Goal: Task Accomplishment & Management: Use online tool/utility

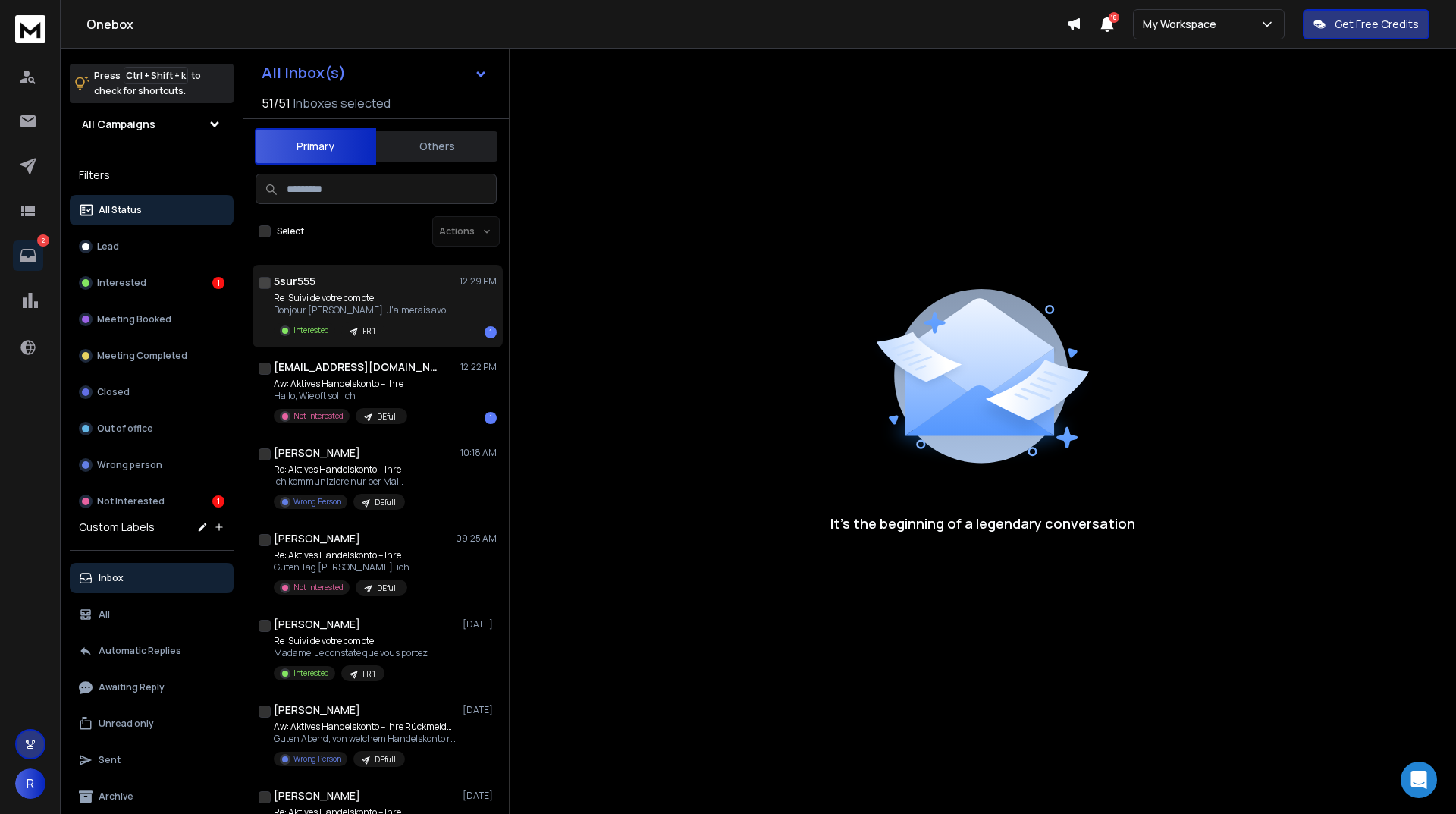
click at [428, 289] on div "5sur555 12:29 PM" at bounding box center [386, 281] width 223 height 15
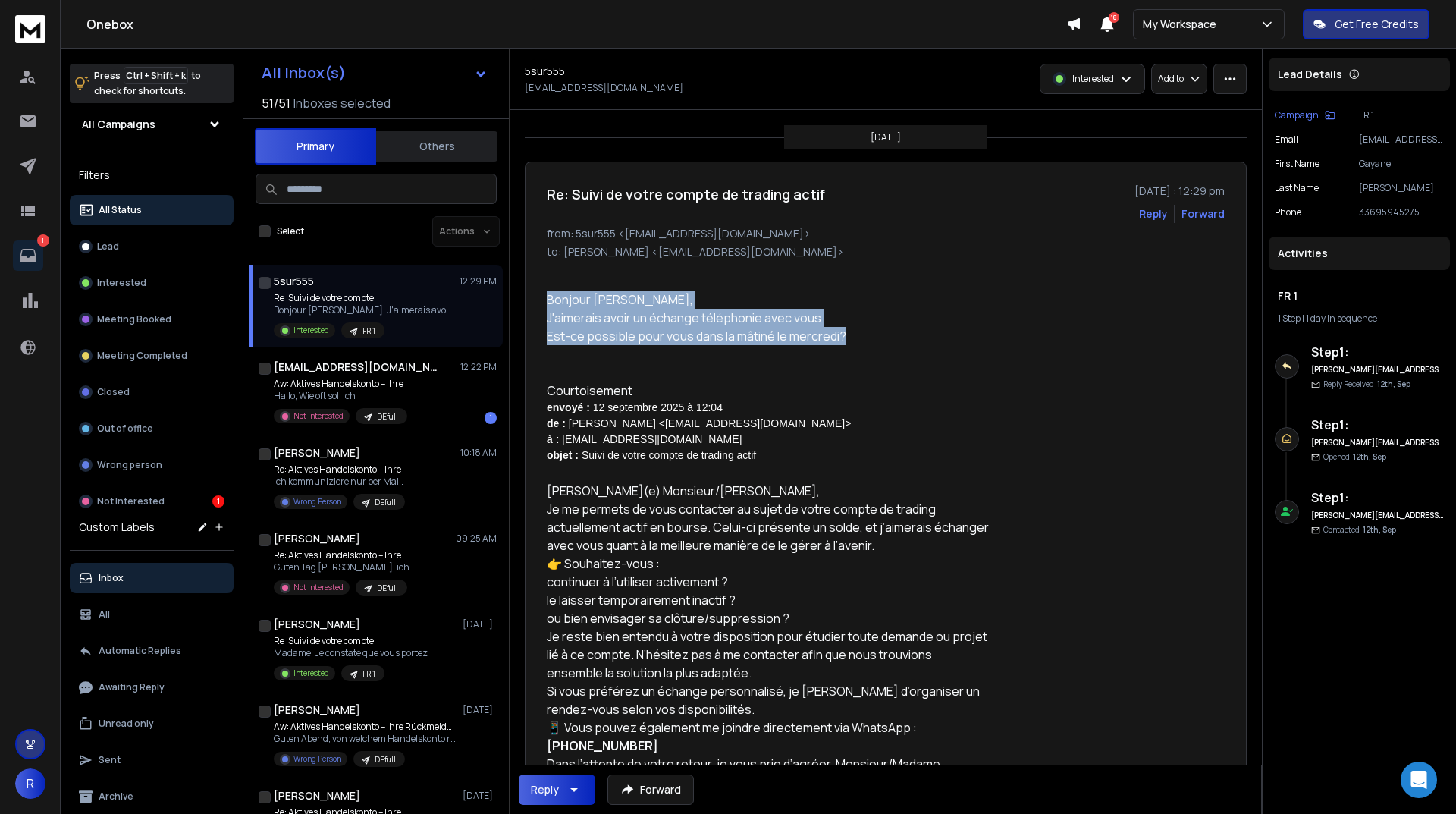
drag, startPoint x: 544, startPoint y: 288, endPoint x: 874, endPoint y: 368, distance: 339.6
click at [883, 344] on div "Re: Suivi de votre compte de trading actif 12 September 2025 : 12:29 pm Reply F…" at bounding box center [885, 539] width 722 height 755
copy div "Bonjour Madame Delgado, J'aimerais avoir un échange téléphonie avec vous Est-ce…"
click at [653, 141] on div "Today" at bounding box center [885, 137] width 722 height 25
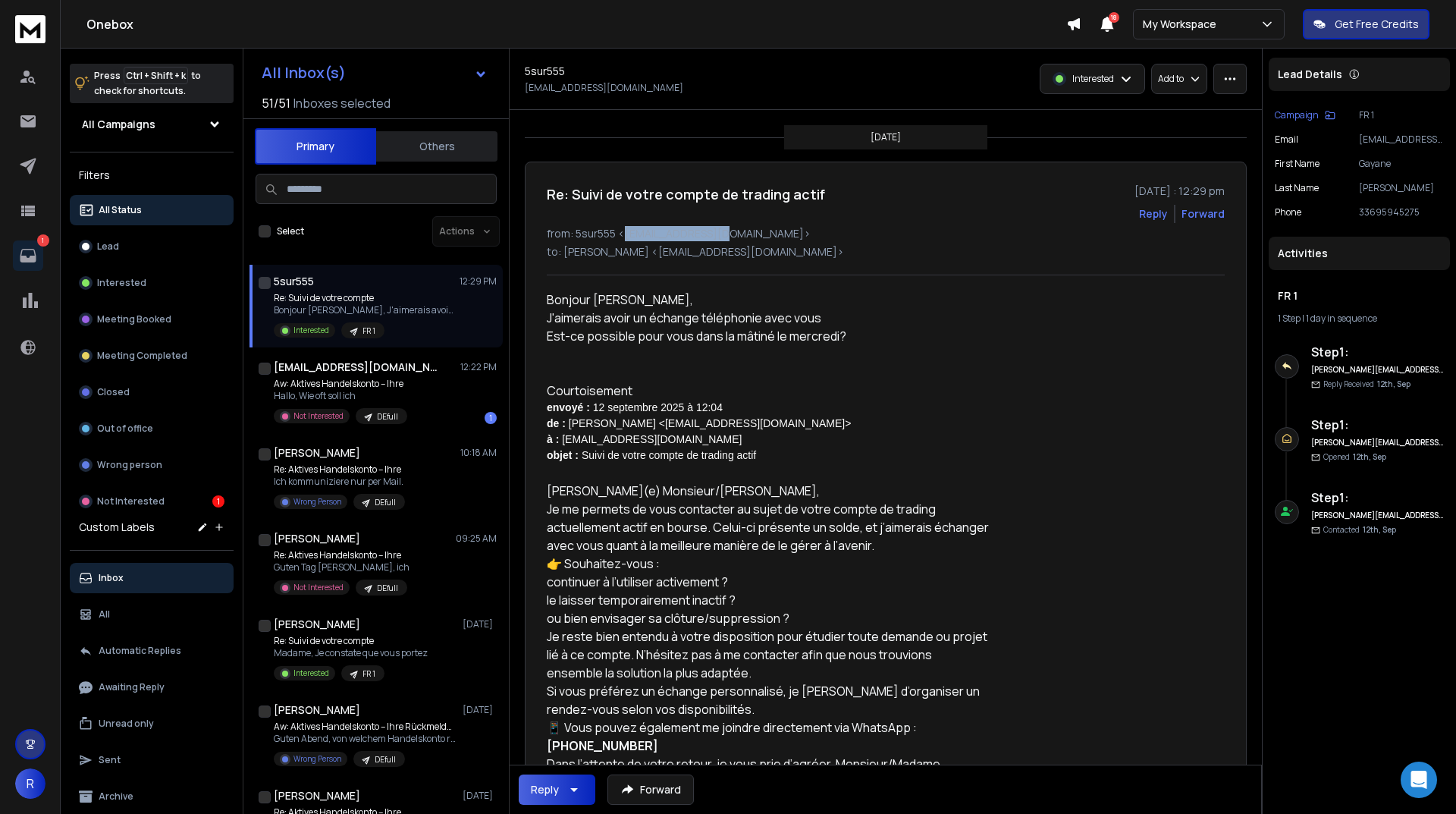
drag, startPoint x: 624, startPoint y: 229, endPoint x: 718, endPoint y: 237, distance: 94.3
click at [718, 237] on p "from: 5sur555 <5sur555@orange.fr>" at bounding box center [885, 233] width 678 height 15
copy p "5sur555@orange.fr"
drag, startPoint x: 562, startPoint y: 251, endPoint x: 868, endPoint y: 252, distance: 306.0
click at [868, 252] on p "to: Sofía Delgado <sofia.delgado@bitcoin-online-services.com>" at bounding box center [885, 251] width 678 height 15
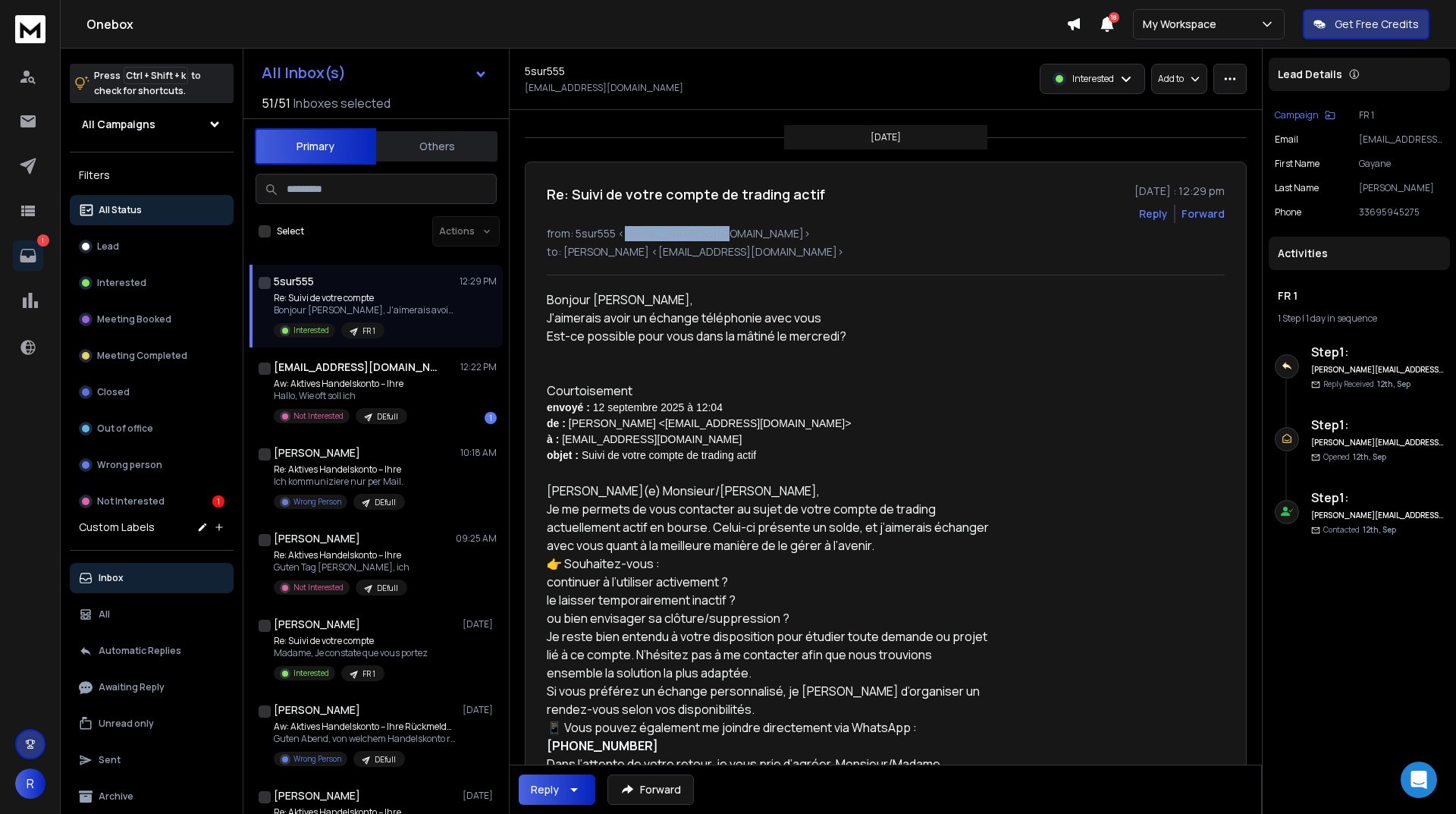
copy p "Sofía Delgado <sofia.delgado@bitcoin-online-services.com>"
click at [770, 324] on p "J'aimerais avoir un échange téléphonie avec vous" at bounding box center [768, 318] width 443 height 18
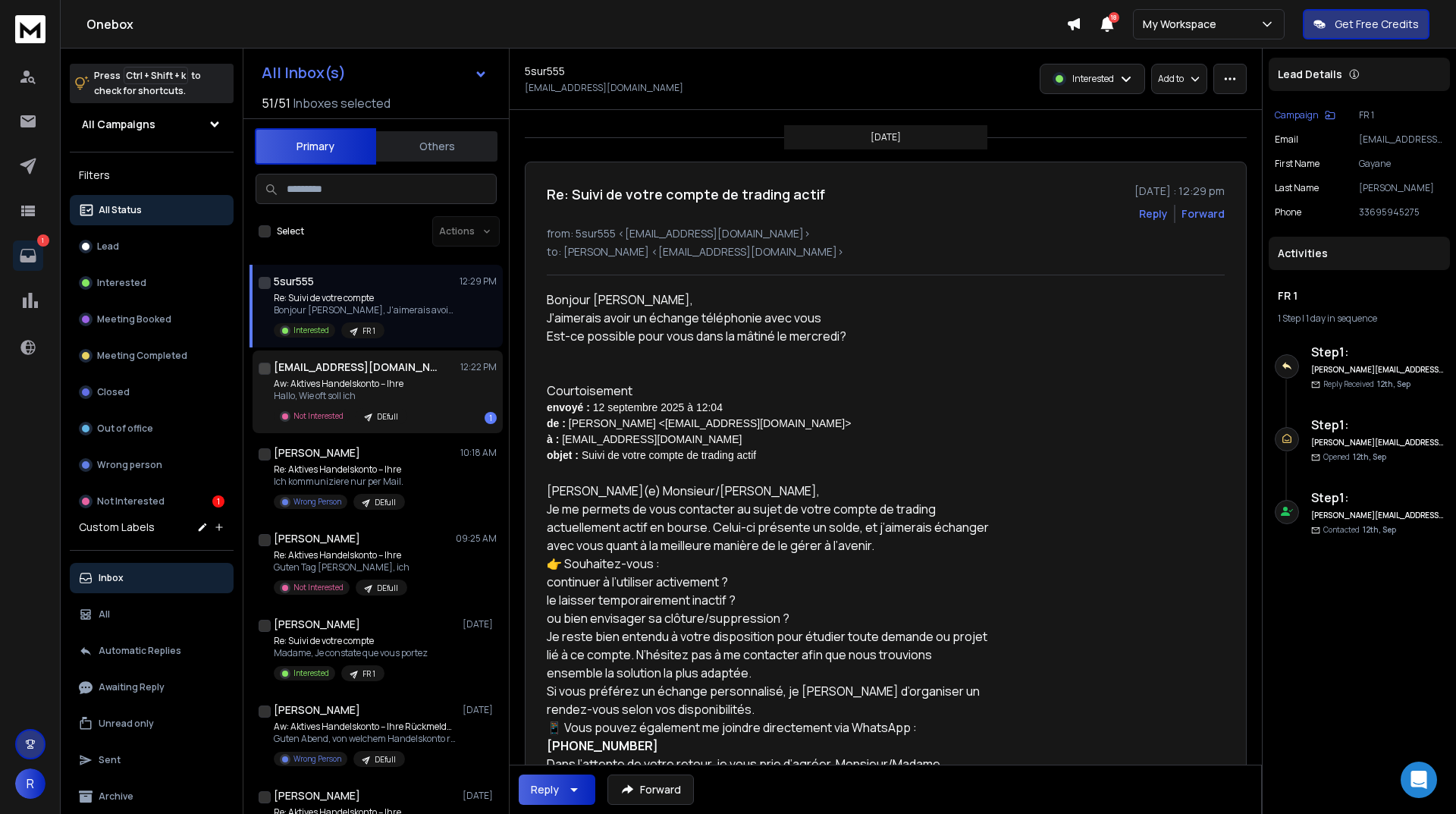
click at [421, 423] on div "Aw: Aktives Handelskonto – Ihre Hallo, Wie oft soll ich Not Interested DEfull 1" at bounding box center [386, 400] width 223 height 46
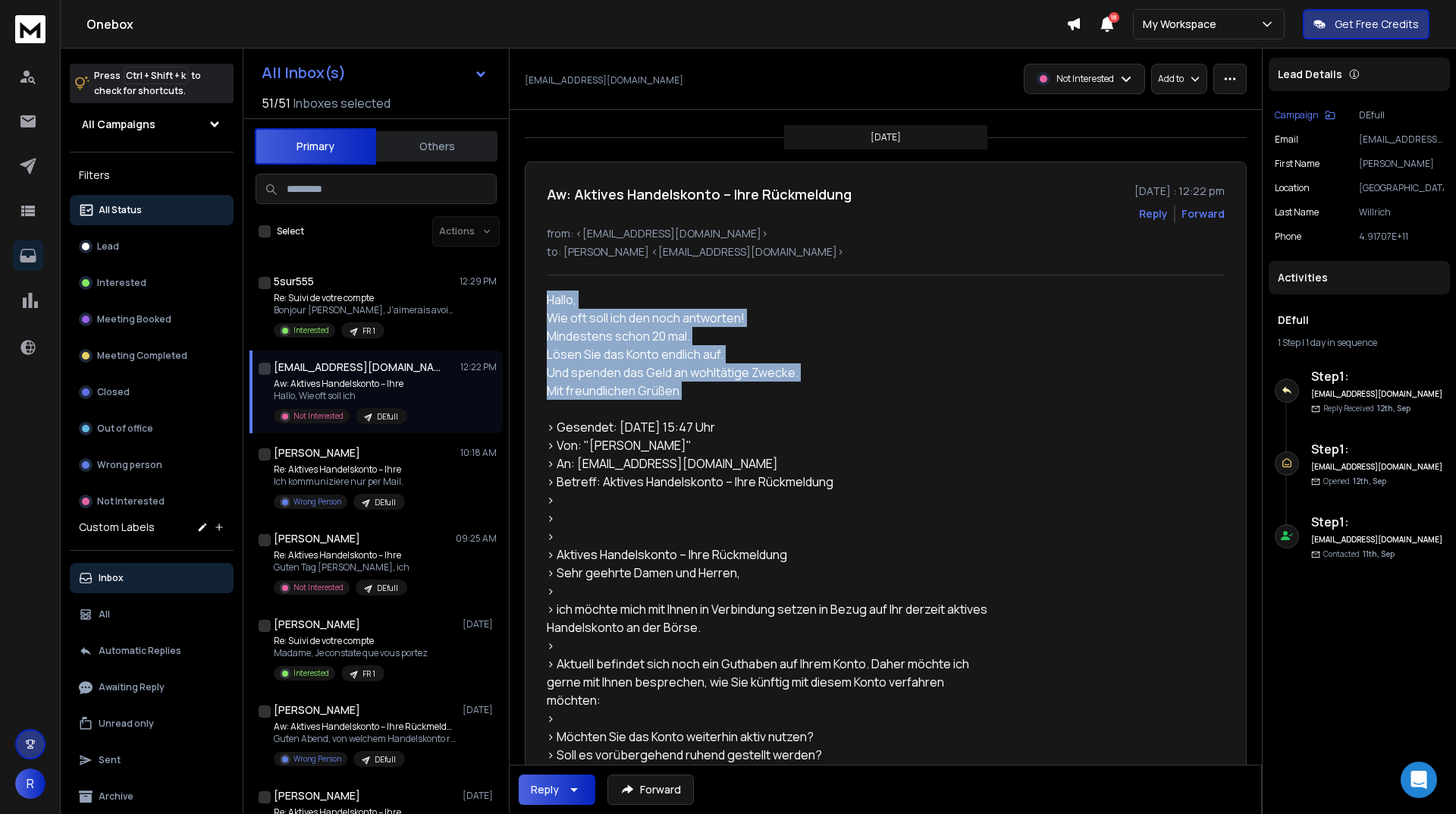
drag, startPoint x: 543, startPoint y: 291, endPoint x: 740, endPoint y: 401, distance: 225.6
click at [740, 401] on div "Aw: Aktives Handelskonto – Ihre Rückmeldung 12 September 2025 : 12:22 pm Reply …" at bounding box center [885, 671] width 722 height 1018
copy div "Hallo, Wie oft soll ich den noch antworten! Mindestens schon 20 mal. Lösen Sie …"
click at [968, 346] on div "Hallo, Wie oft soll ich den noch antworten! Mindestens schon 20 mal. Lösen Sie …" at bounding box center [774, 724] width 454 height 868
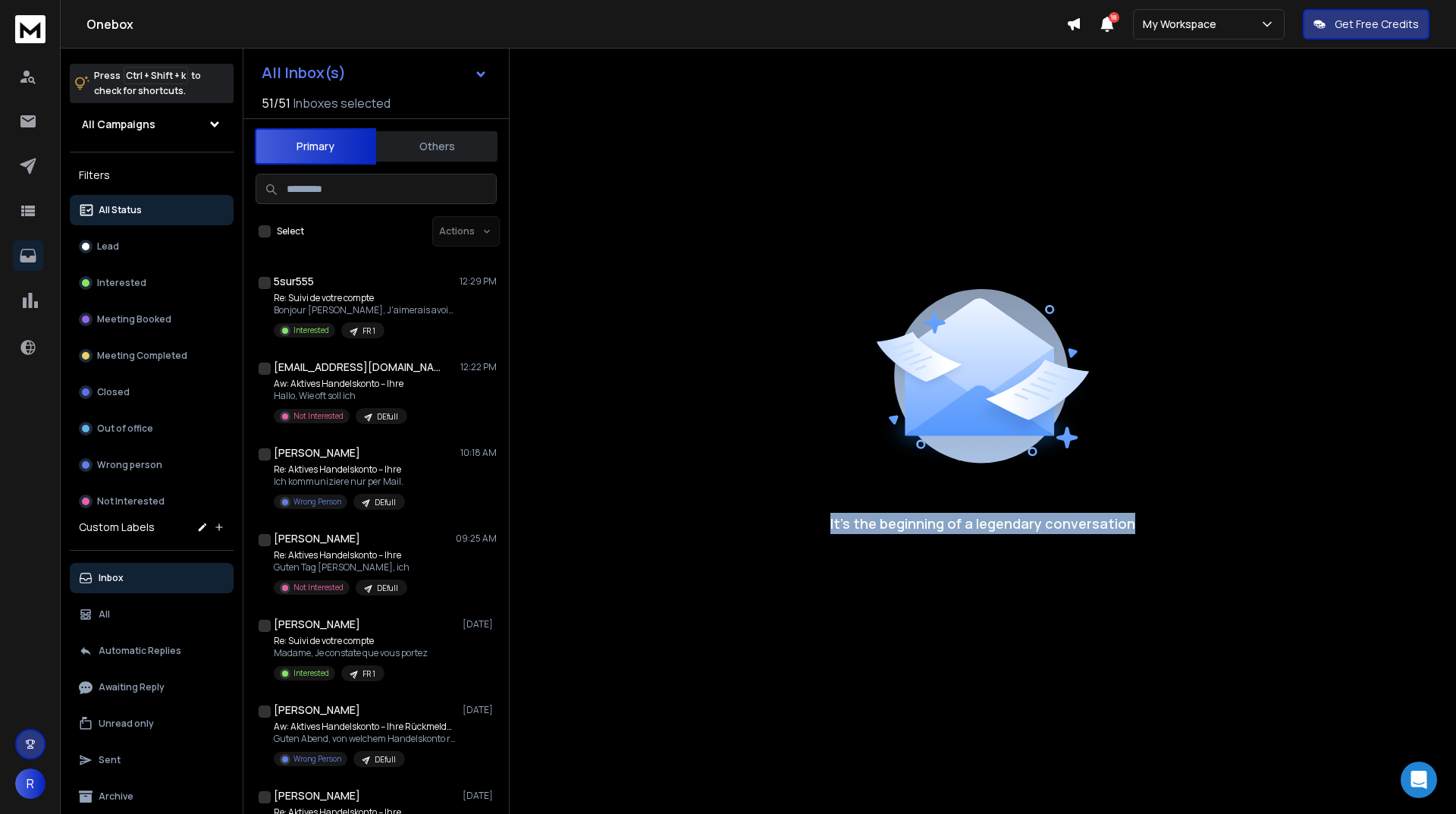
drag, startPoint x: 824, startPoint y: 463, endPoint x: 1157, endPoint y: 539, distance: 341.6
click at [1157, 539] on div "It’s the beginning of a legendary conversation" at bounding box center [982, 394] width 946 height 691
click at [1178, 541] on div "It’s the beginning of a legendary conversation" at bounding box center [982, 394] width 946 height 691
click at [418, 159] on button "Others" at bounding box center [437, 146] width 122 height 34
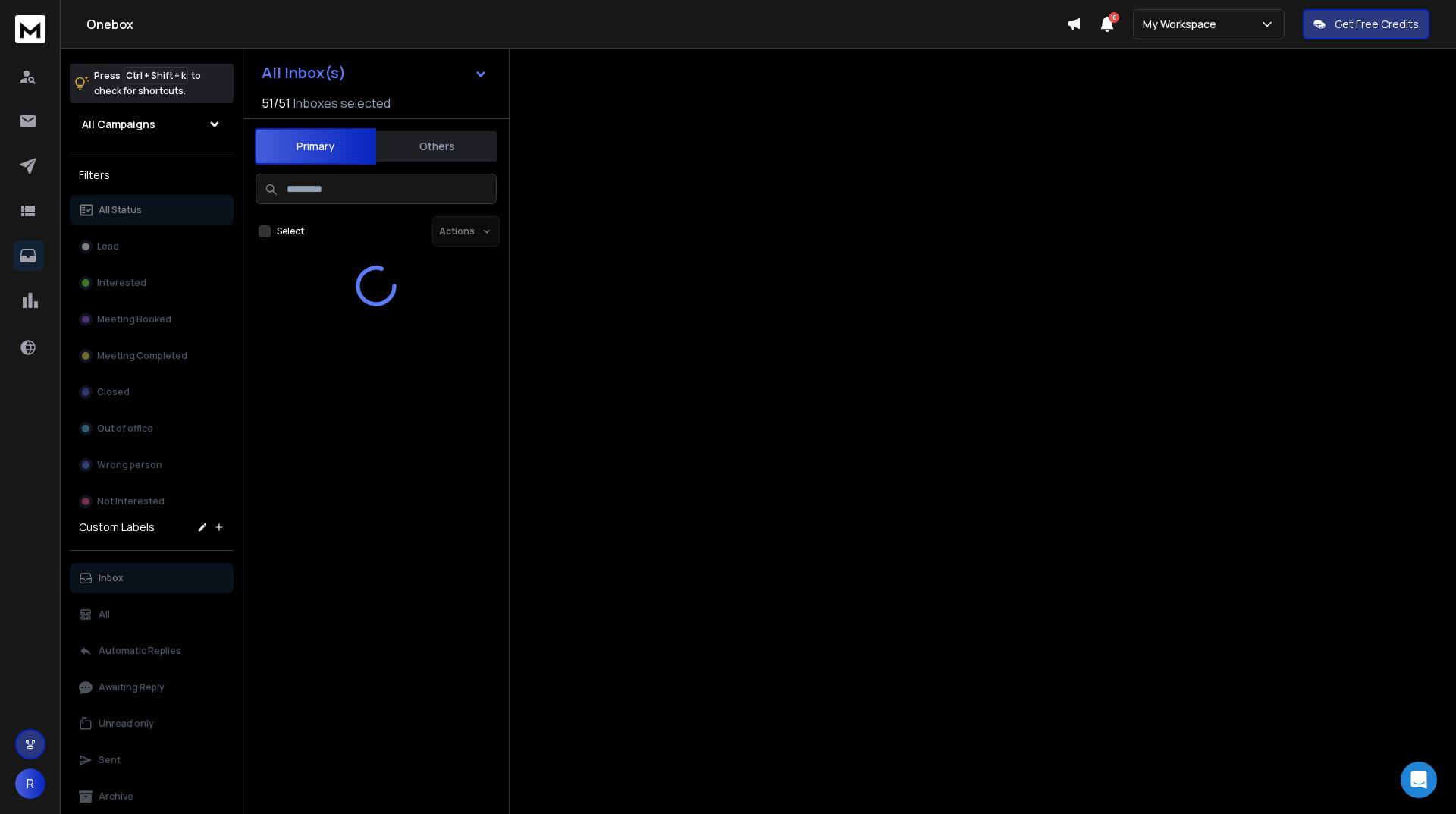
click at [318, 149] on button "Primary" at bounding box center [316, 146] width 122 height 36
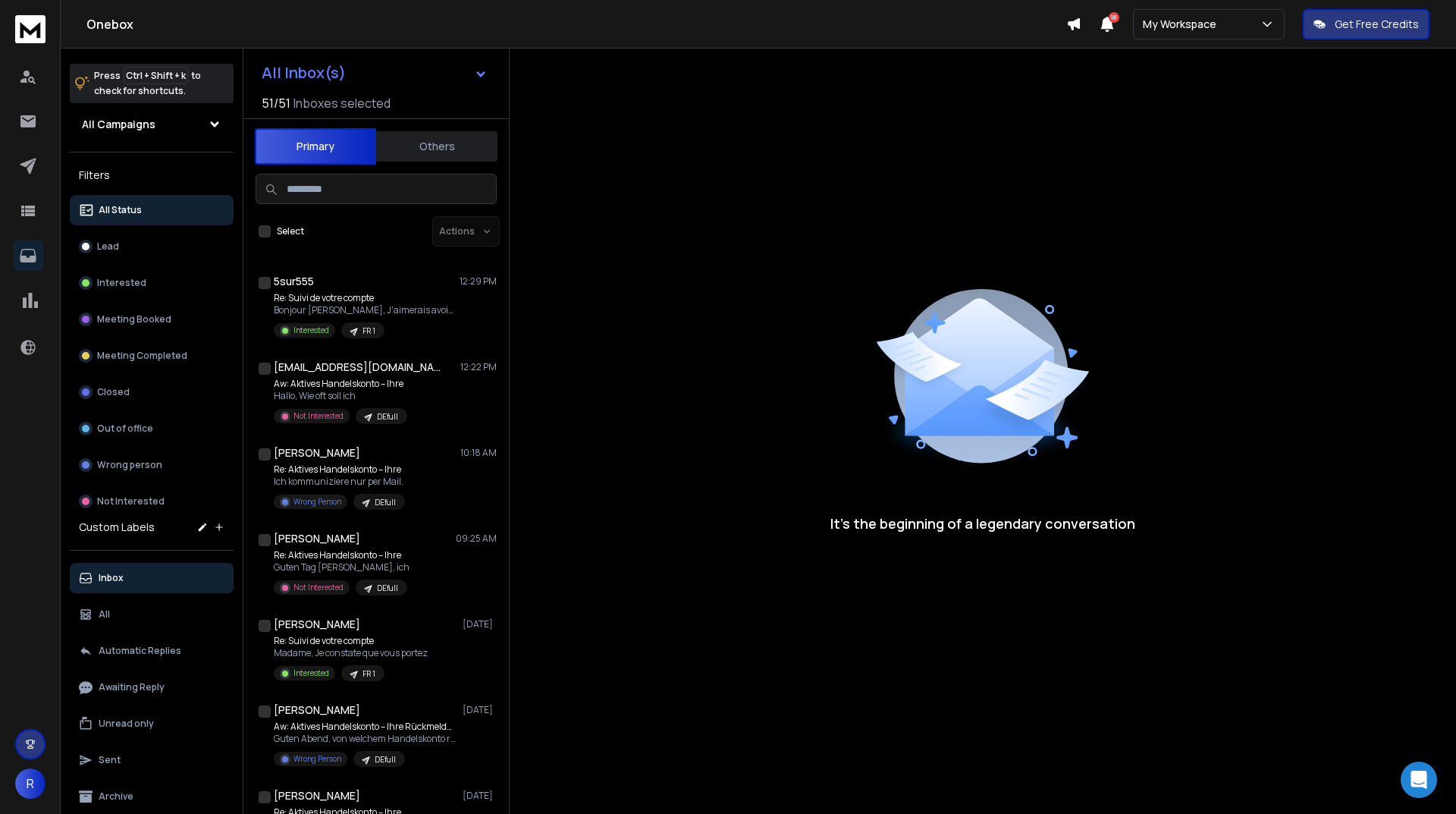
click at [812, 221] on div "It’s the beginning of a legendary conversation" at bounding box center [982, 394] width 946 height 691
drag, startPoint x: 696, startPoint y: 381, endPoint x: 1323, endPoint y: 555, distance: 650.7
click at [1327, 555] on div "It’s the beginning of a legendary conversation" at bounding box center [982, 394] width 946 height 691
click at [1291, 553] on div "It’s the beginning of a legendary conversation" at bounding box center [982, 394] width 946 height 691
drag, startPoint x: 780, startPoint y: 495, endPoint x: 1126, endPoint y: 516, distance: 346.6
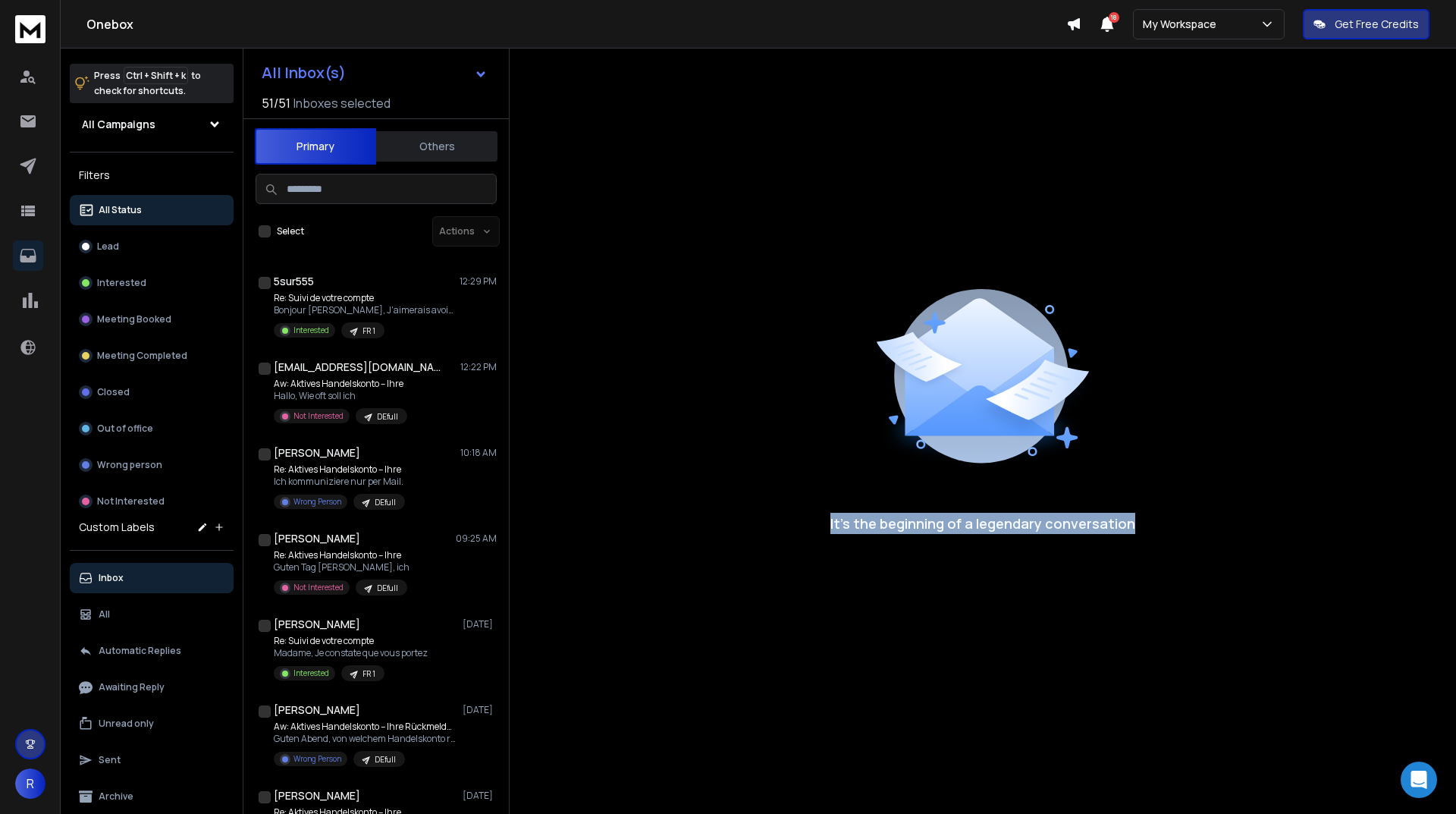
click at [1126, 516] on div "It’s the beginning of a legendary conversation" at bounding box center [982, 394] width 946 height 691
click at [1129, 510] on div "It’s the beginning of a legendary conversation" at bounding box center [982, 394] width 946 height 691
drag, startPoint x: 989, startPoint y: 509, endPoint x: 1174, endPoint y: 544, distance: 188.3
click at [1177, 544] on div "It’s the beginning of a legendary conversation" at bounding box center [982, 394] width 946 height 691
click at [1152, 538] on div "It’s the beginning of a legendary conversation" at bounding box center [982, 394] width 946 height 691
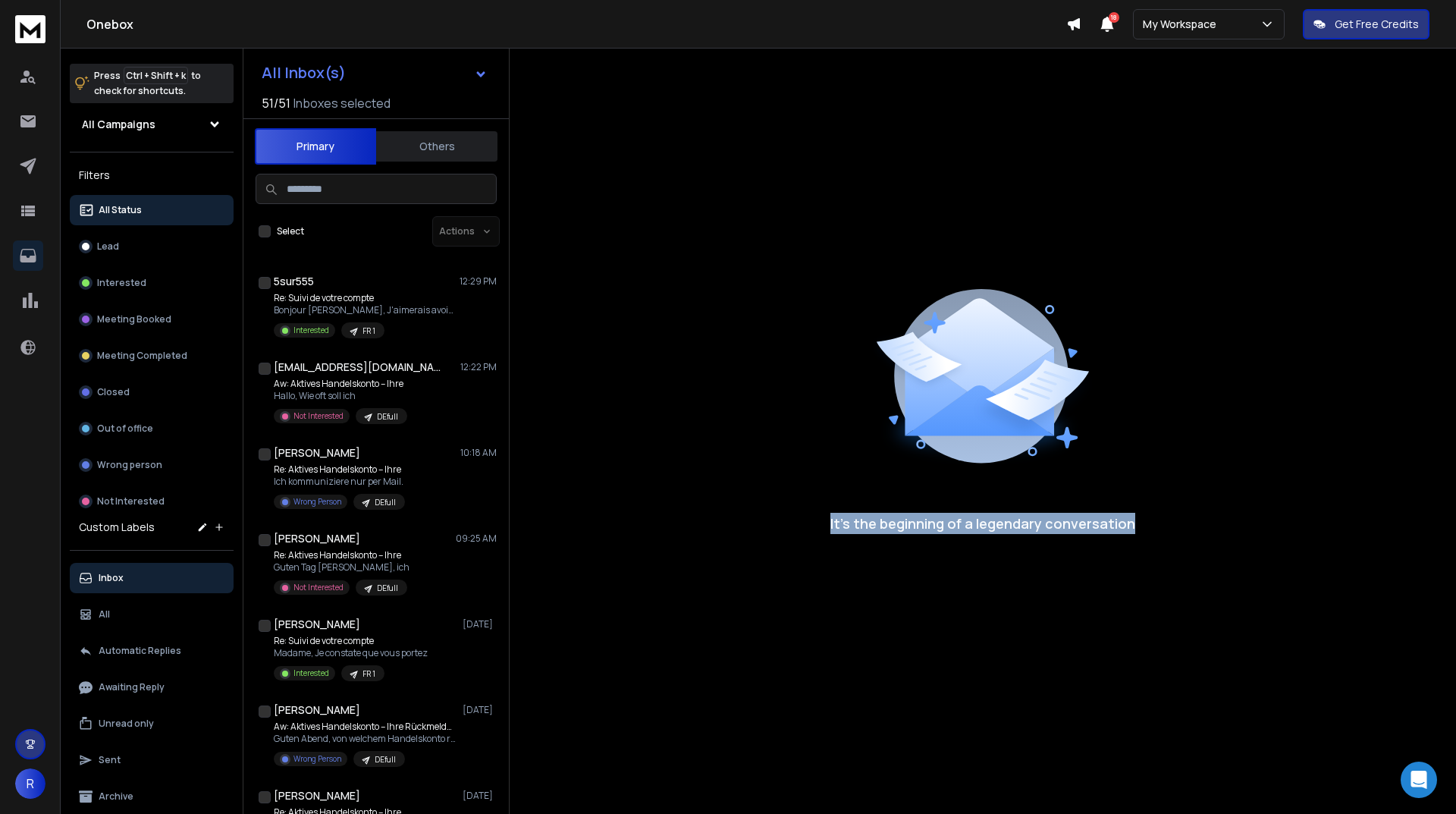
click at [1148, 530] on div "It’s the beginning of a legendary conversation" at bounding box center [982, 394] width 946 height 691
drag, startPoint x: 1145, startPoint y: 525, endPoint x: 824, endPoint y: 531, distance: 321.1
click at [824, 531] on div "It’s the beginning of a legendary conversation" at bounding box center [982, 394] width 946 height 691
click at [811, 501] on div "It’s the beginning of a legendary conversation" at bounding box center [982, 394] width 946 height 691
drag, startPoint x: 811, startPoint y: 501, endPoint x: 1116, endPoint y: 544, distance: 308.0
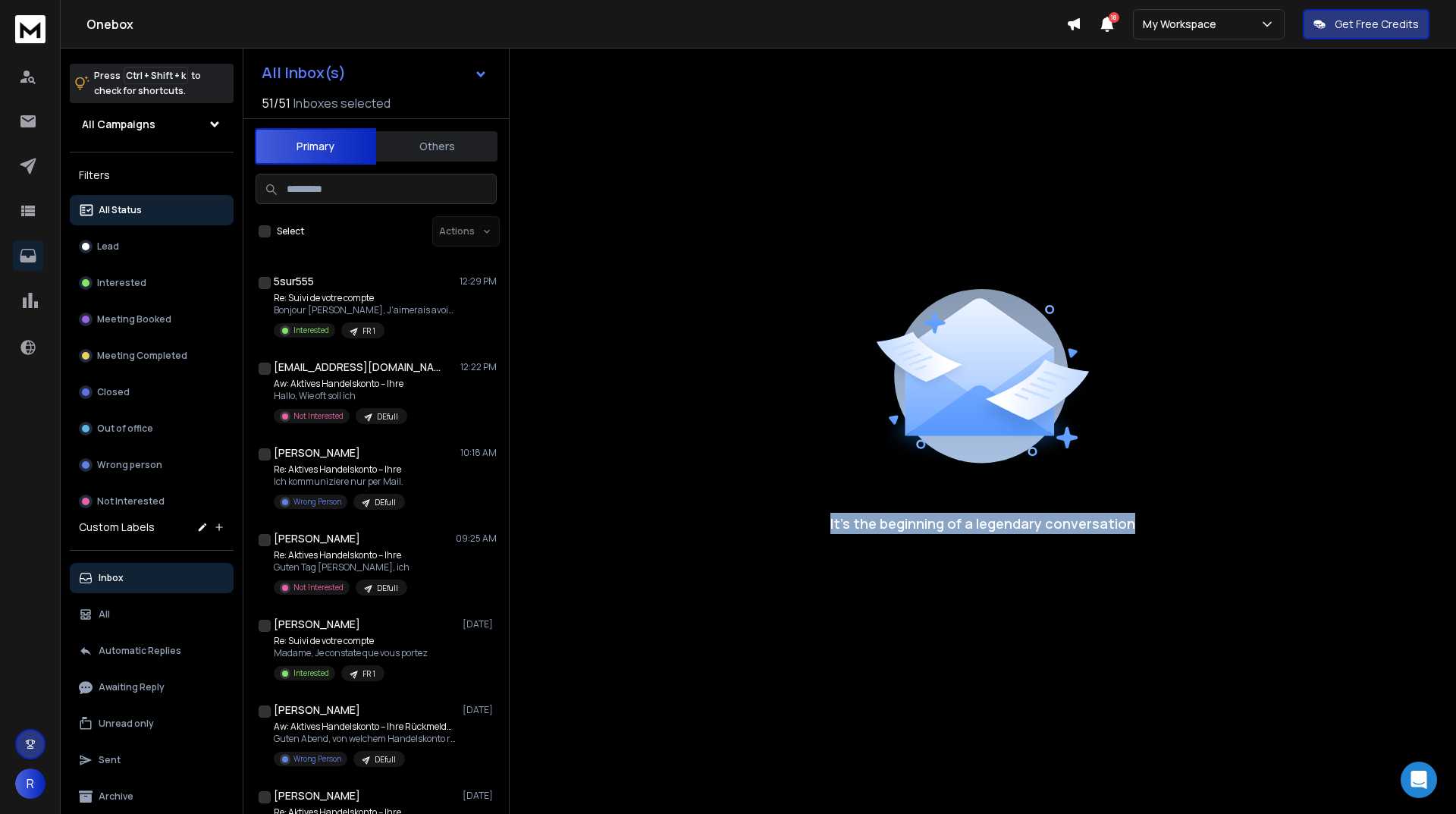
click at [1116, 544] on div "It’s the beginning of a legendary conversation" at bounding box center [982, 394] width 946 height 691
click at [1108, 492] on div at bounding box center [982, 376] width 331 height 242
drag, startPoint x: 866, startPoint y: 369, endPoint x: 1009, endPoint y: 411, distance: 149.0
click at [1009, 411] on icon at bounding box center [982, 376] width 229 height 174
drag, startPoint x: 834, startPoint y: 201, endPoint x: 1189, endPoint y: 554, distance: 500.6
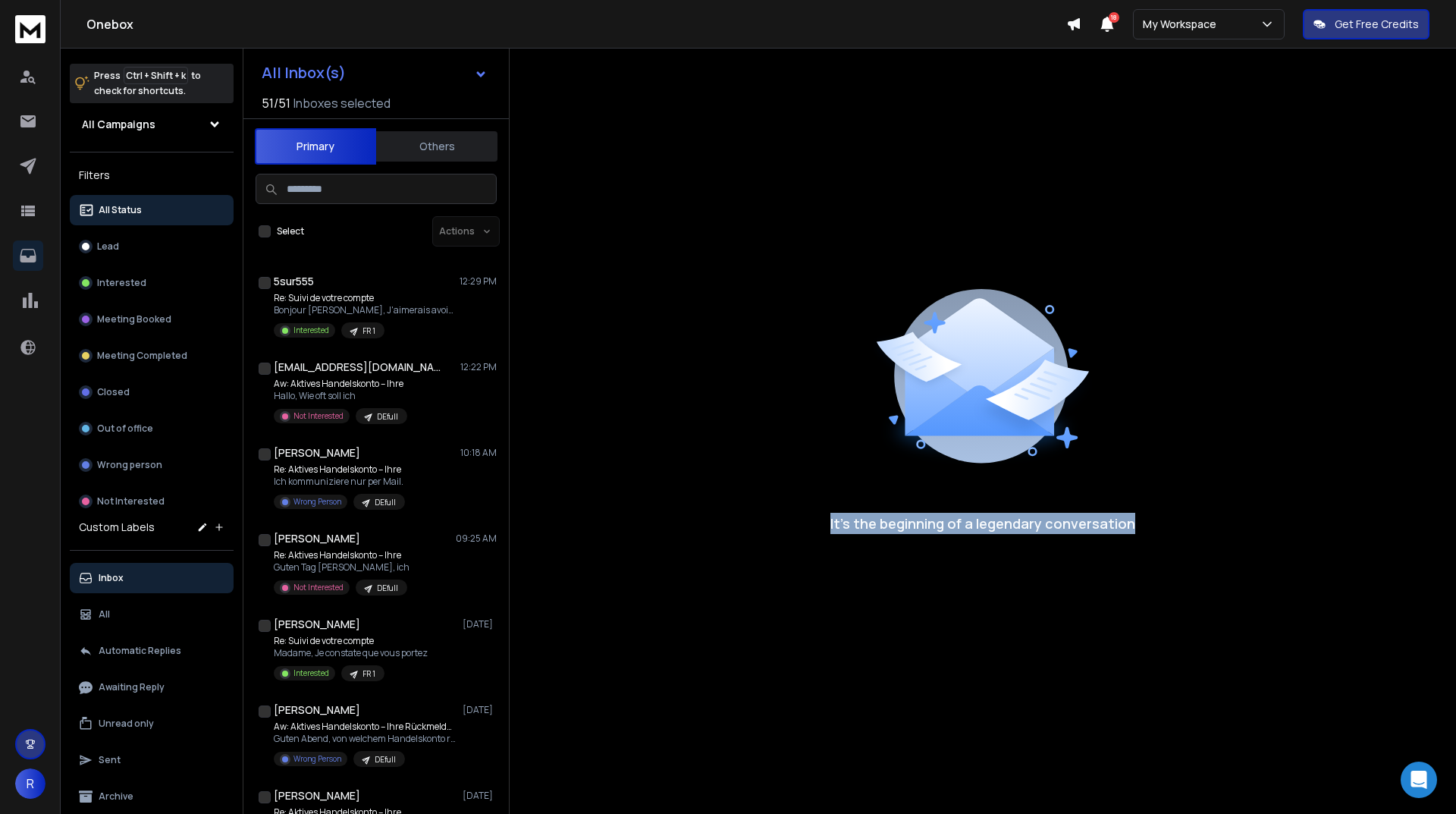
click at [1189, 554] on div "It’s the beginning of a legendary conversation" at bounding box center [982, 394] width 946 height 691
click at [1200, 518] on div "It’s the beginning of a legendary conversation" at bounding box center [982, 394] width 946 height 691
drag, startPoint x: 756, startPoint y: 510, endPoint x: 1162, endPoint y: 521, distance: 406.1
click at [1162, 521] on div "It’s the beginning of a legendary conversation" at bounding box center [982, 394] width 946 height 691
click at [1159, 521] on div "It’s the beginning of a legendary conversation" at bounding box center [982, 394] width 946 height 691
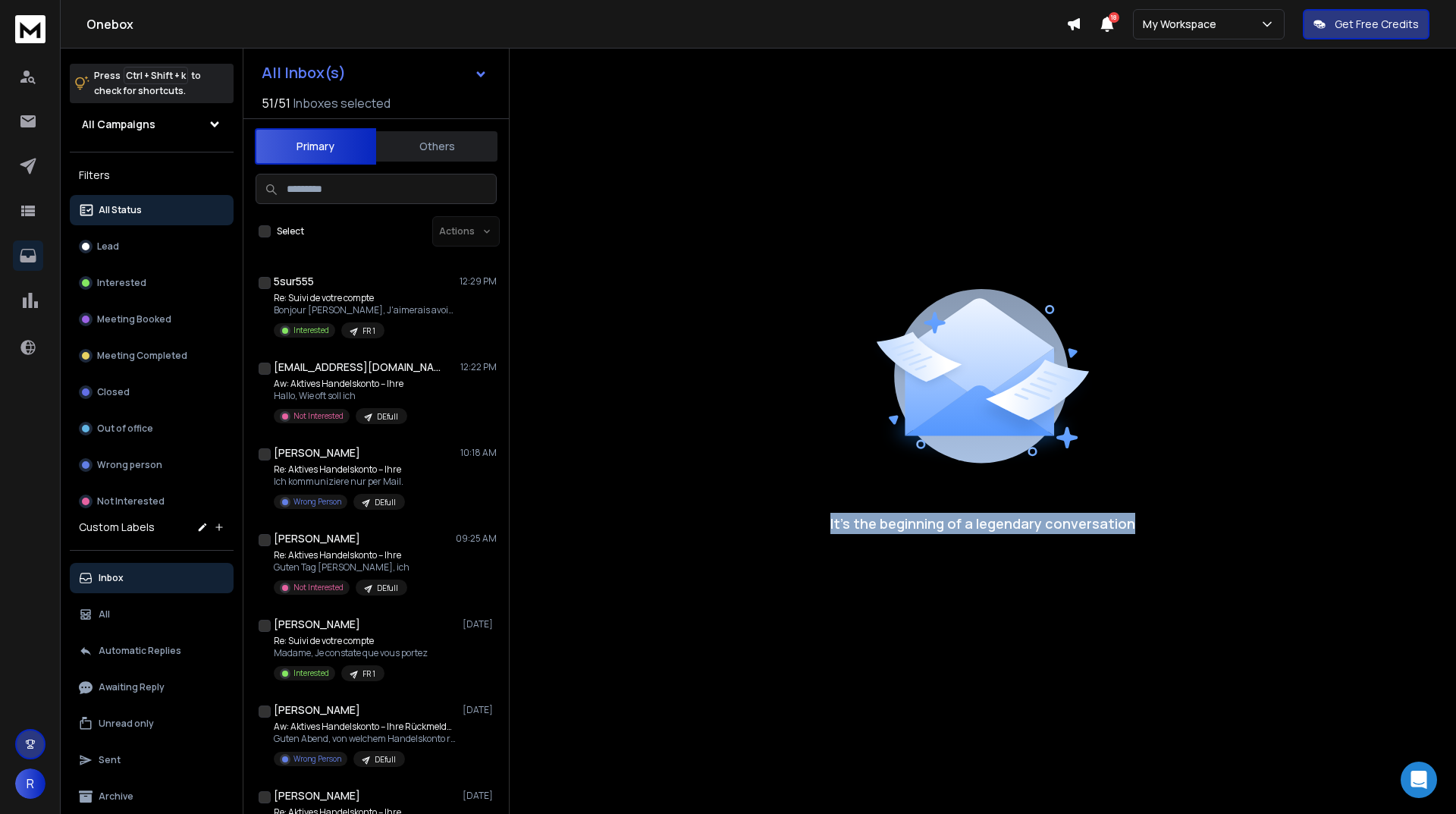
drag, startPoint x: 1158, startPoint y: 521, endPoint x: 1157, endPoint y: 538, distance: 17.0
click at [1157, 538] on div "It’s the beginning of a legendary conversation" at bounding box center [982, 394] width 946 height 691
drag, startPoint x: 1157, startPoint y: 538, endPoint x: 816, endPoint y: 515, distance: 341.8
click at [816, 517] on div "It’s the beginning of a legendary conversation" at bounding box center [982, 394] width 946 height 691
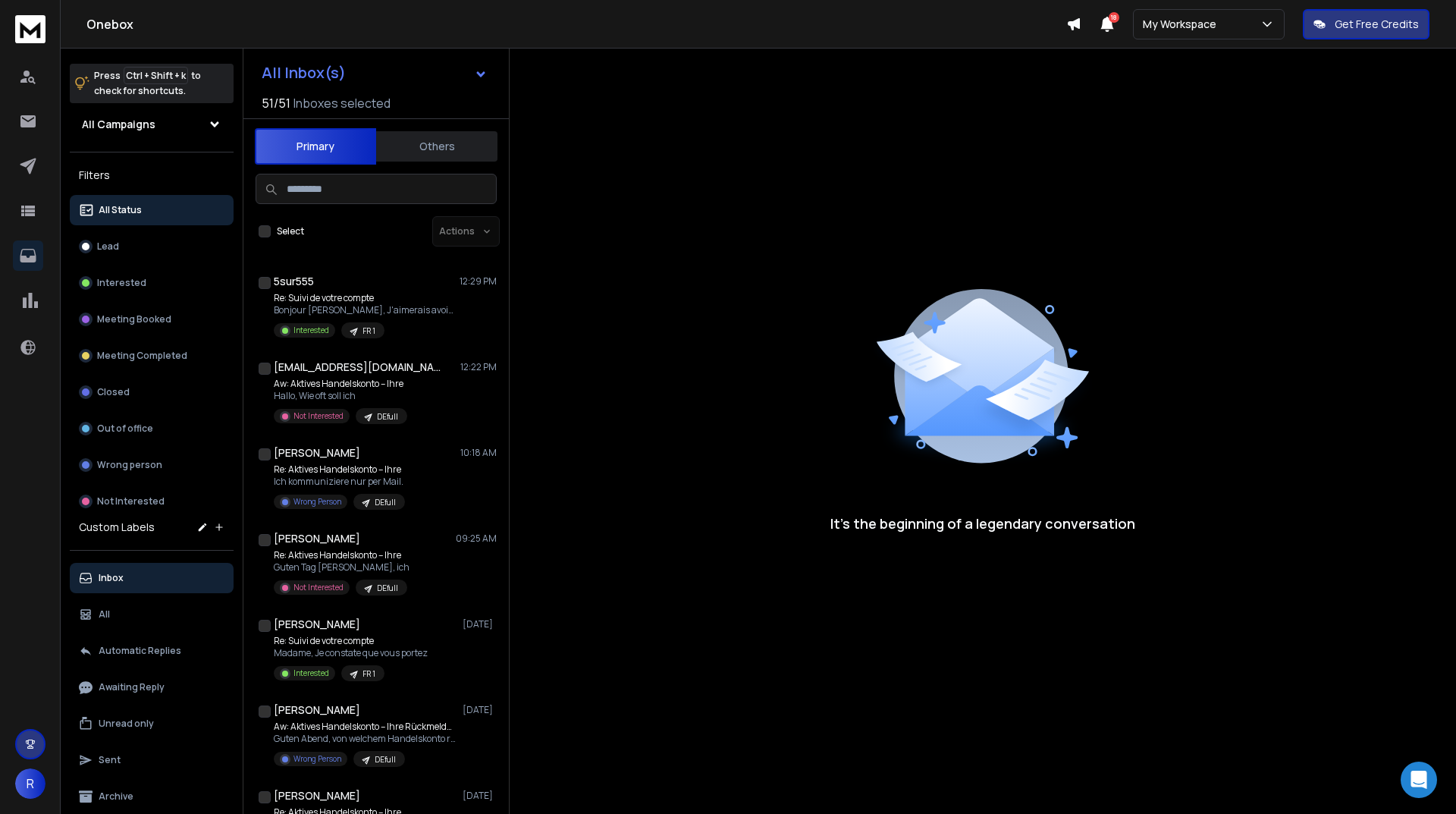
drag, startPoint x: 822, startPoint y: 505, endPoint x: 830, endPoint y: 505, distance: 8.0
click at [830, 505] on div "It’s the beginning of a legendary conversation" at bounding box center [982, 394] width 946 height 691
drag, startPoint x: 825, startPoint y: 506, endPoint x: 1156, endPoint y: 539, distance: 332.6
click at [1156, 539] on div "It’s the beginning of a legendary conversation" at bounding box center [982, 394] width 946 height 691
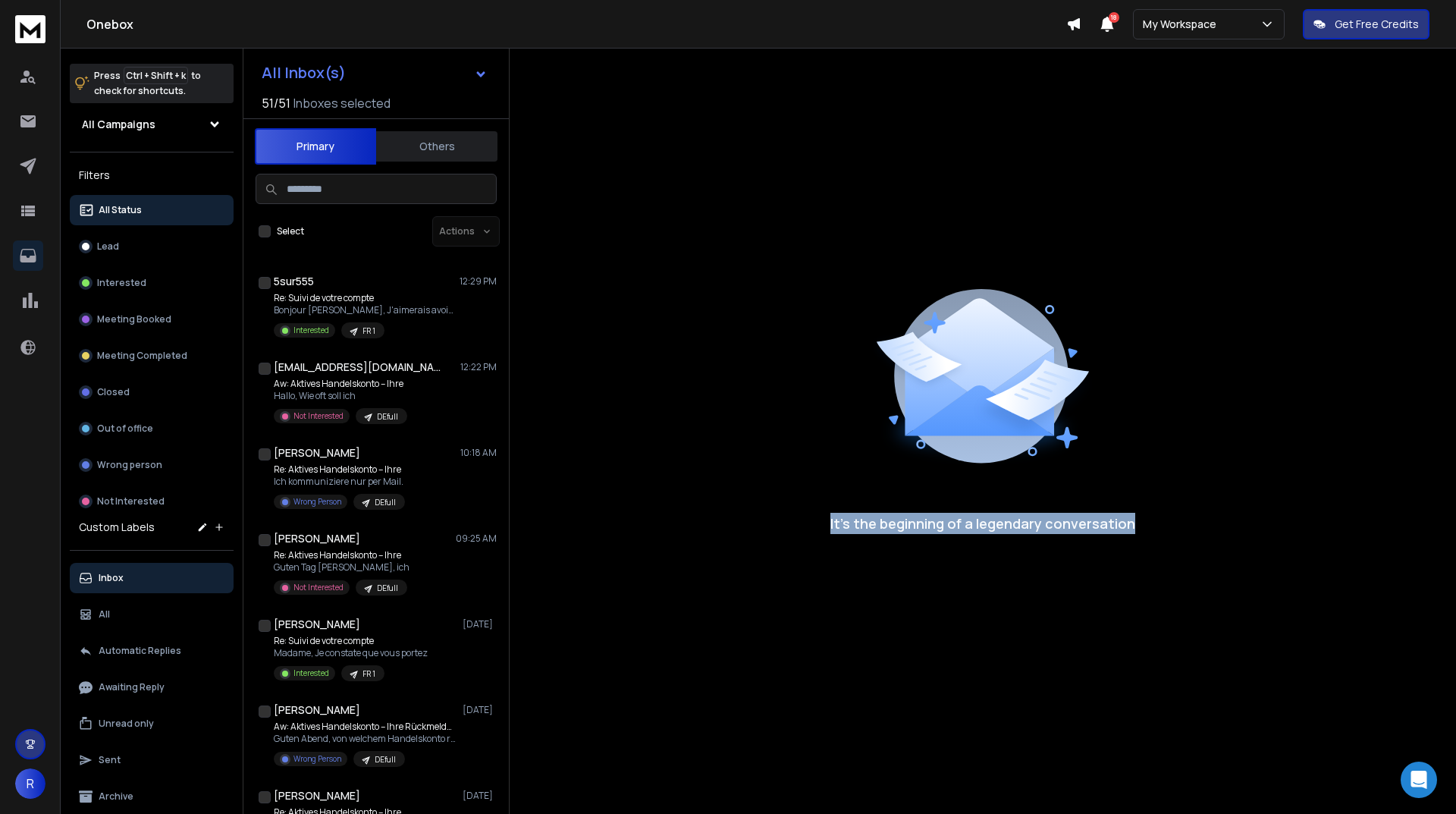
drag, startPoint x: 1156, startPoint y: 539, endPoint x: 815, endPoint y: 521, distance: 341.5
click at [815, 524] on div "It’s the beginning of a legendary conversation" at bounding box center [982, 394] width 946 height 691
click at [806, 486] on div "It’s the beginning of a legendary conversation" at bounding box center [982, 394] width 946 height 691
click at [401, 147] on button "Others" at bounding box center [437, 146] width 122 height 34
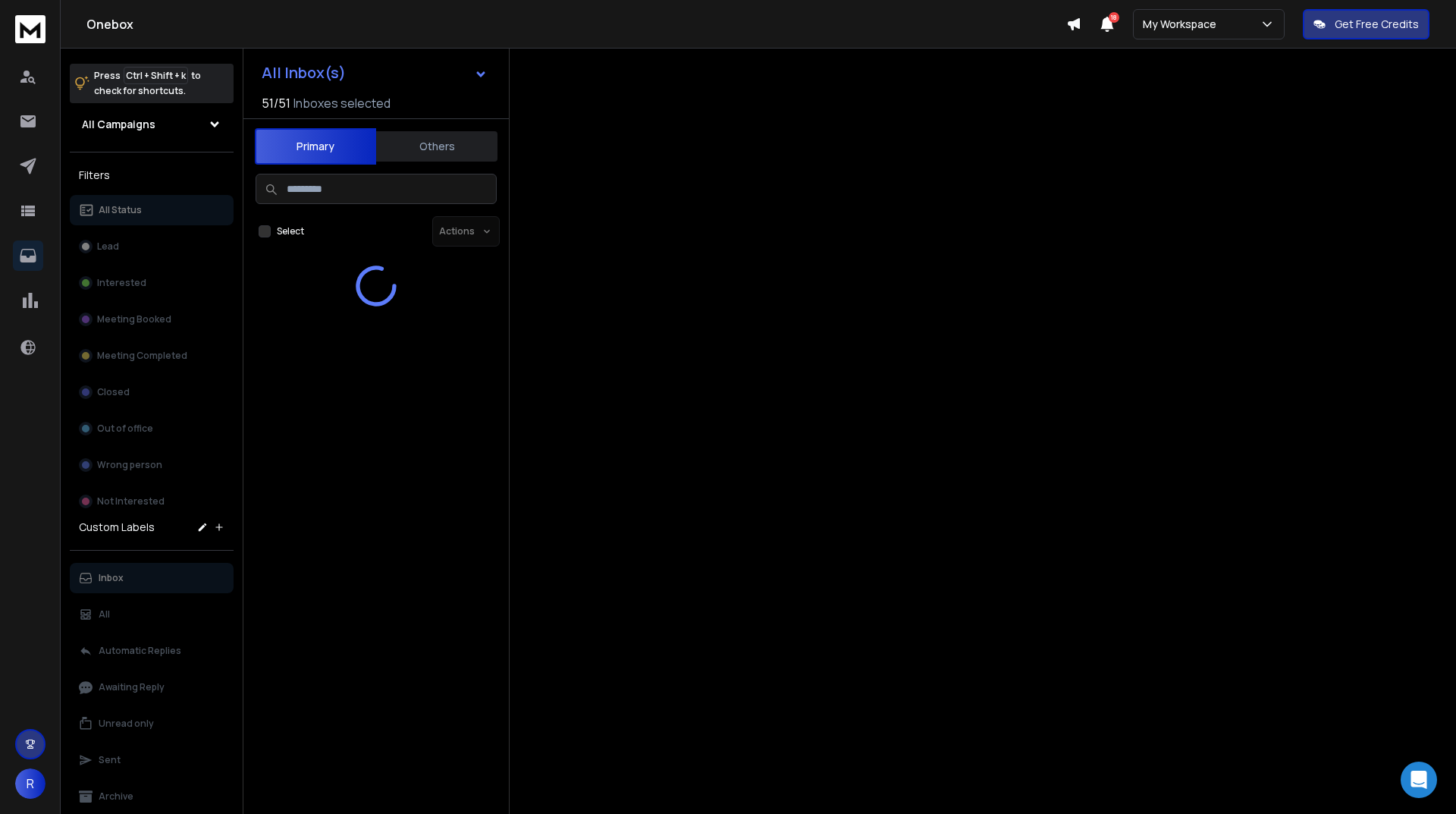
click at [305, 145] on button "Primary" at bounding box center [316, 146] width 122 height 36
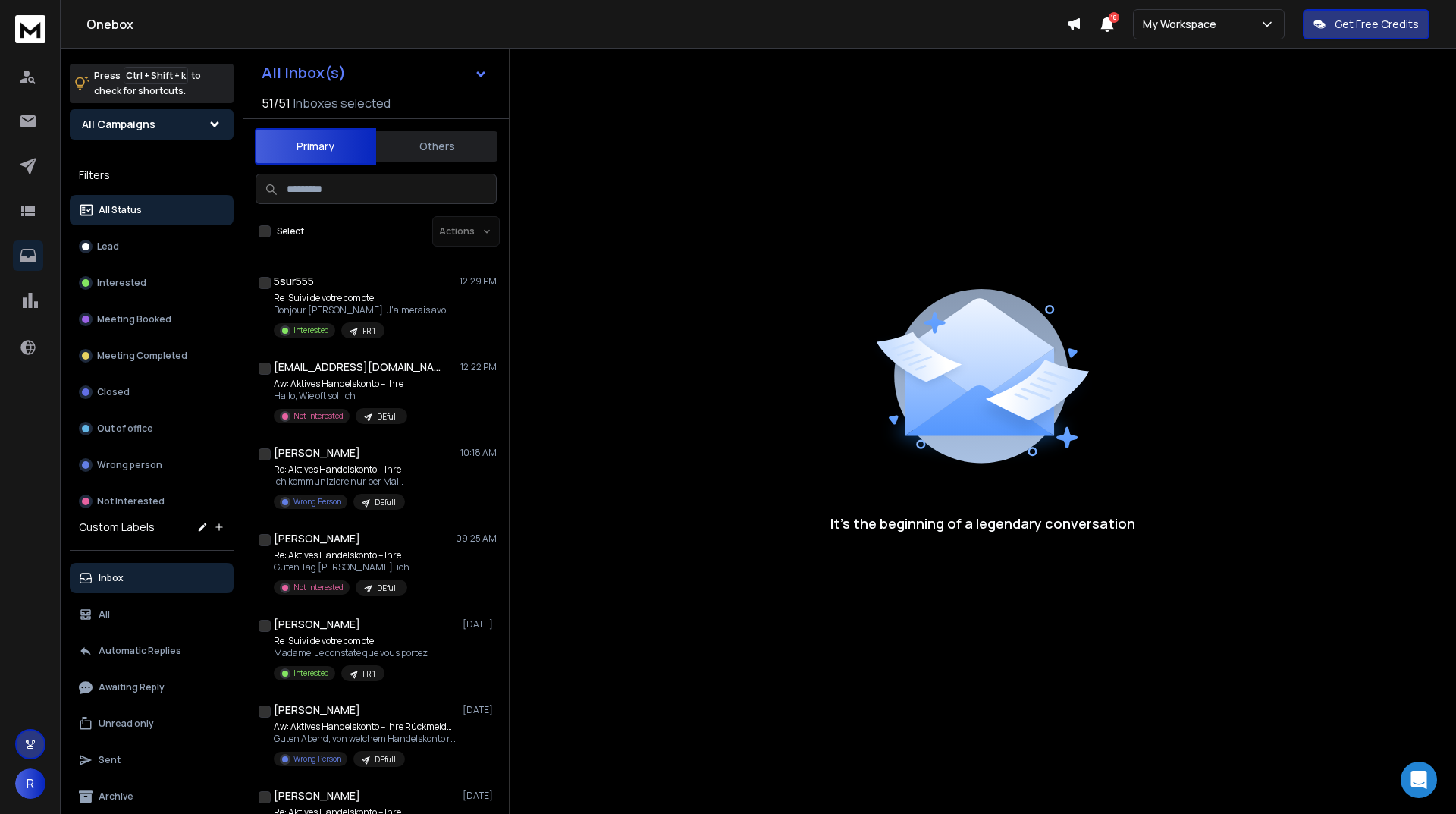
click at [171, 132] on button "All Campaigns" at bounding box center [151, 123] width 164 height 30
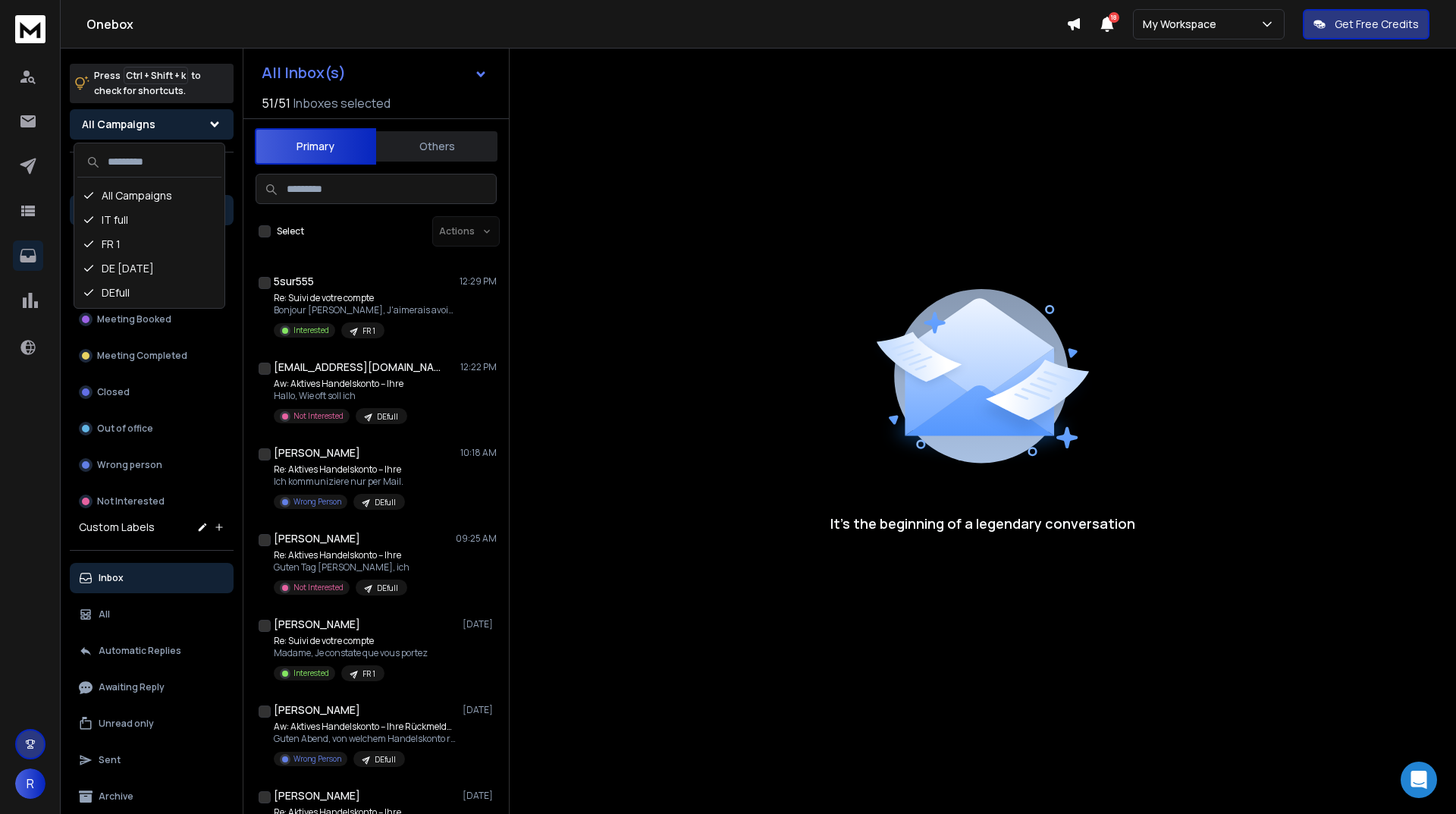
click at [171, 132] on button "All Campaigns" at bounding box center [151, 123] width 164 height 30
click at [730, 110] on div "It’s the beginning of a legendary conversation" at bounding box center [982, 394] width 946 height 691
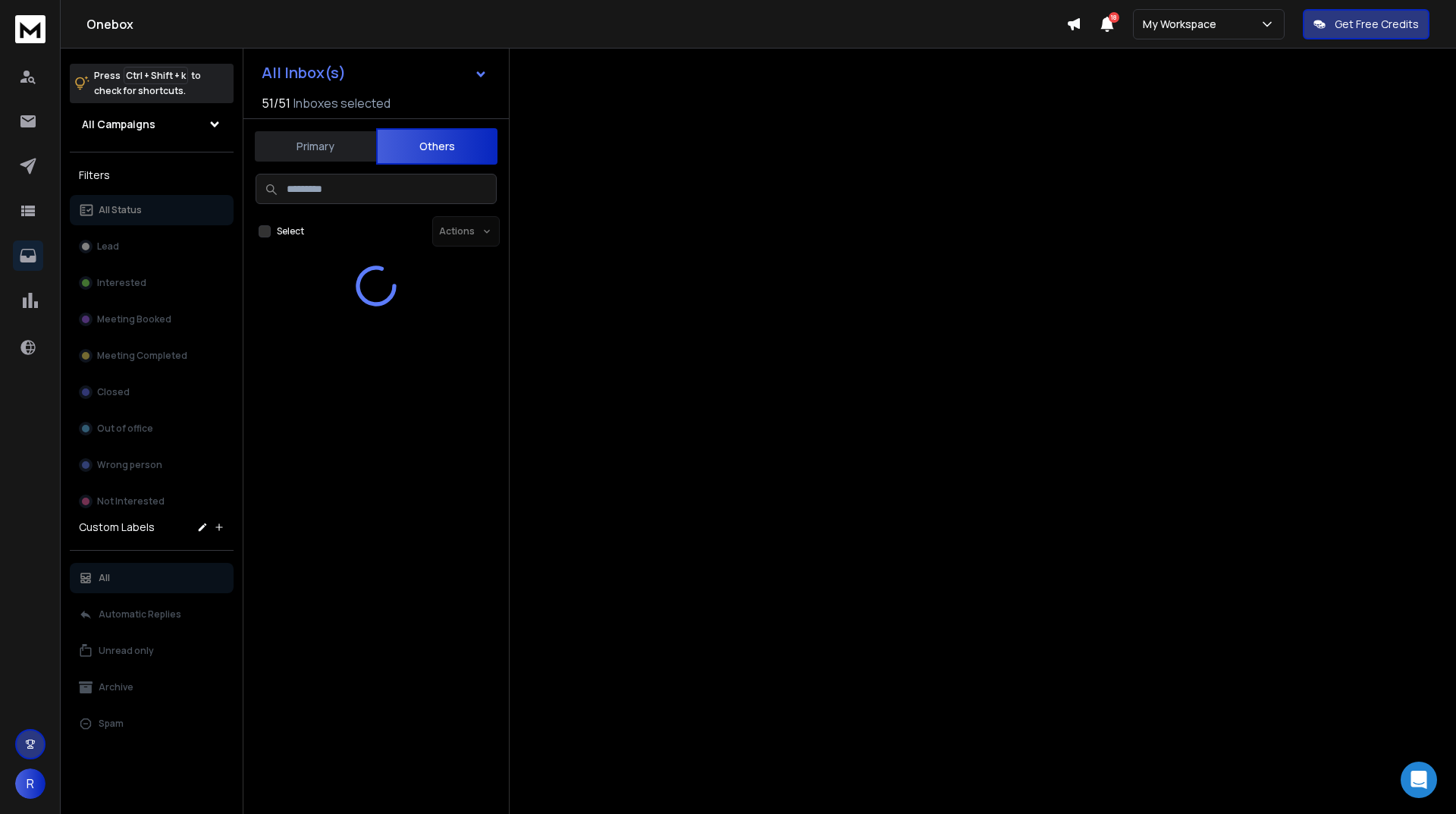
click at [435, 147] on button "Others" at bounding box center [437, 146] width 122 height 36
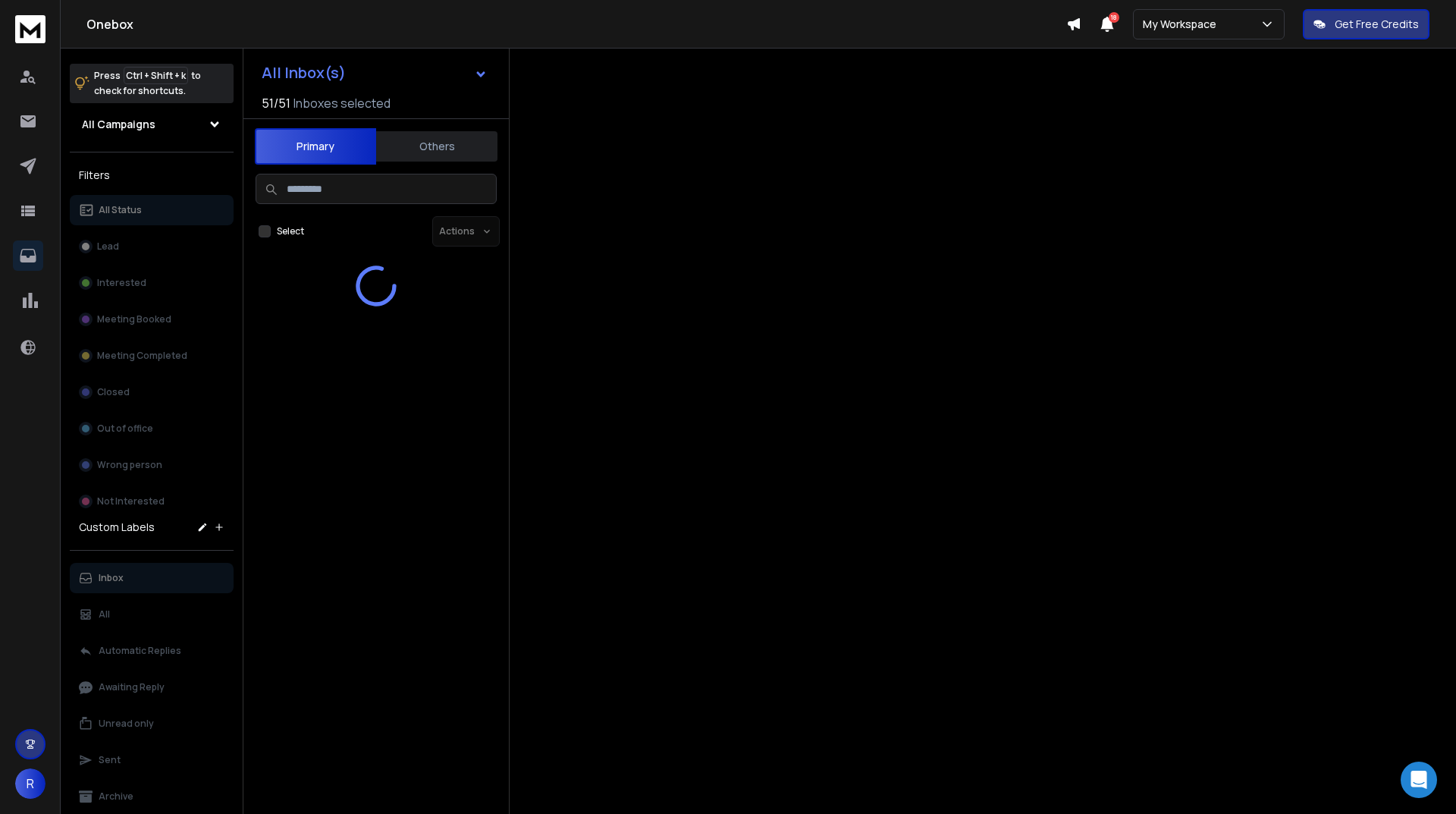
click at [312, 141] on button "Primary" at bounding box center [316, 146] width 122 height 36
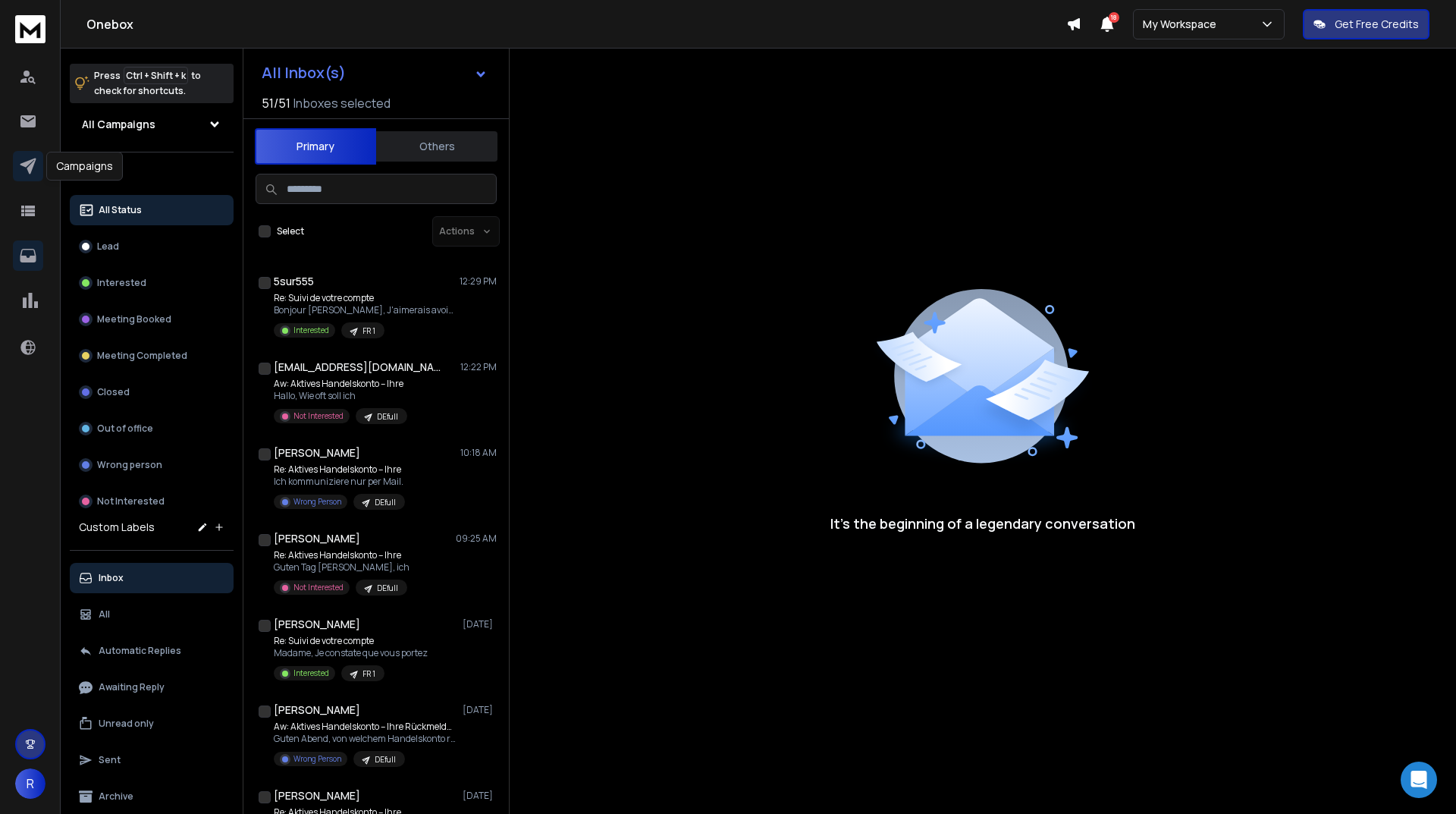
click at [34, 163] on icon at bounding box center [28, 166] width 16 height 16
